Goal: Find specific page/section: Find specific page/section

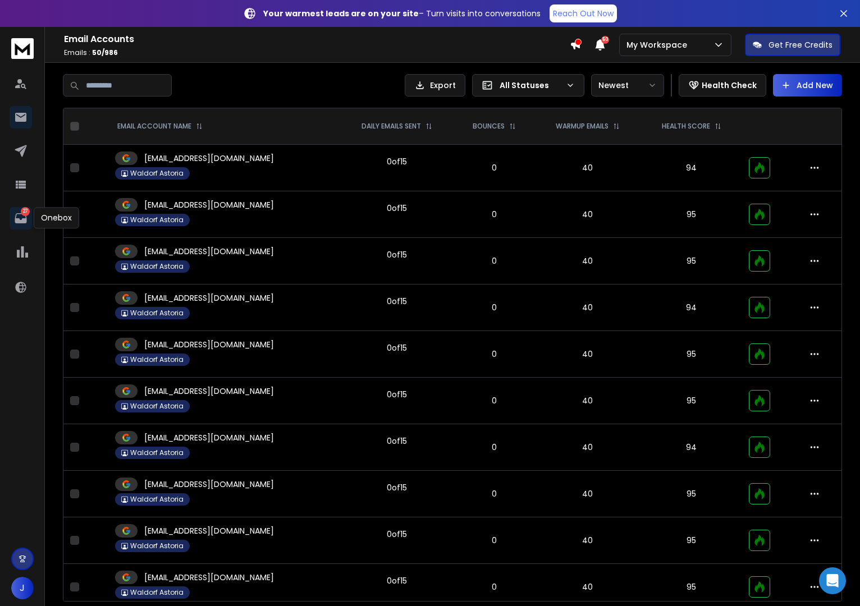
click at [26, 211] on p "27" at bounding box center [25, 211] width 9 height 9
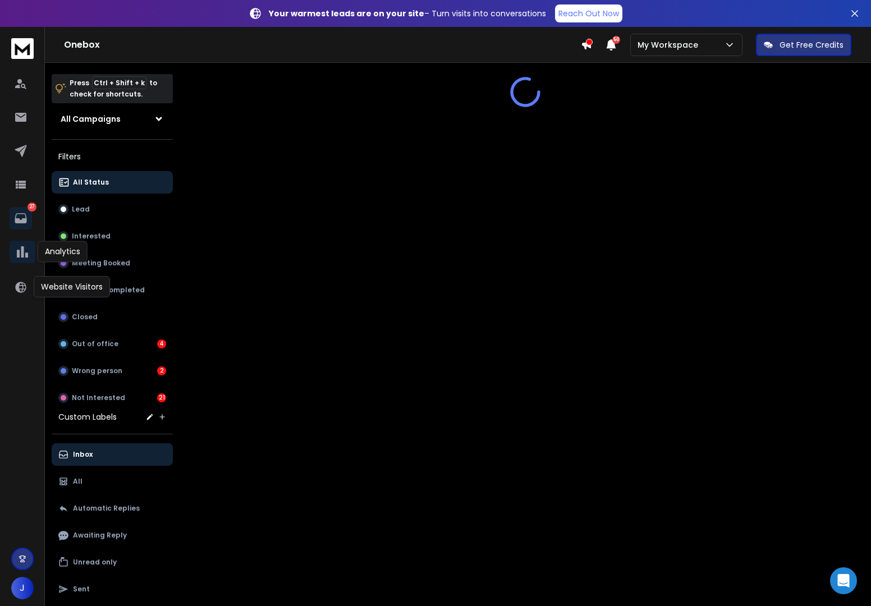
click at [16, 255] on icon at bounding box center [22, 252] width 17 height 17
